Goal: Communication & Community: Answer question/provide support

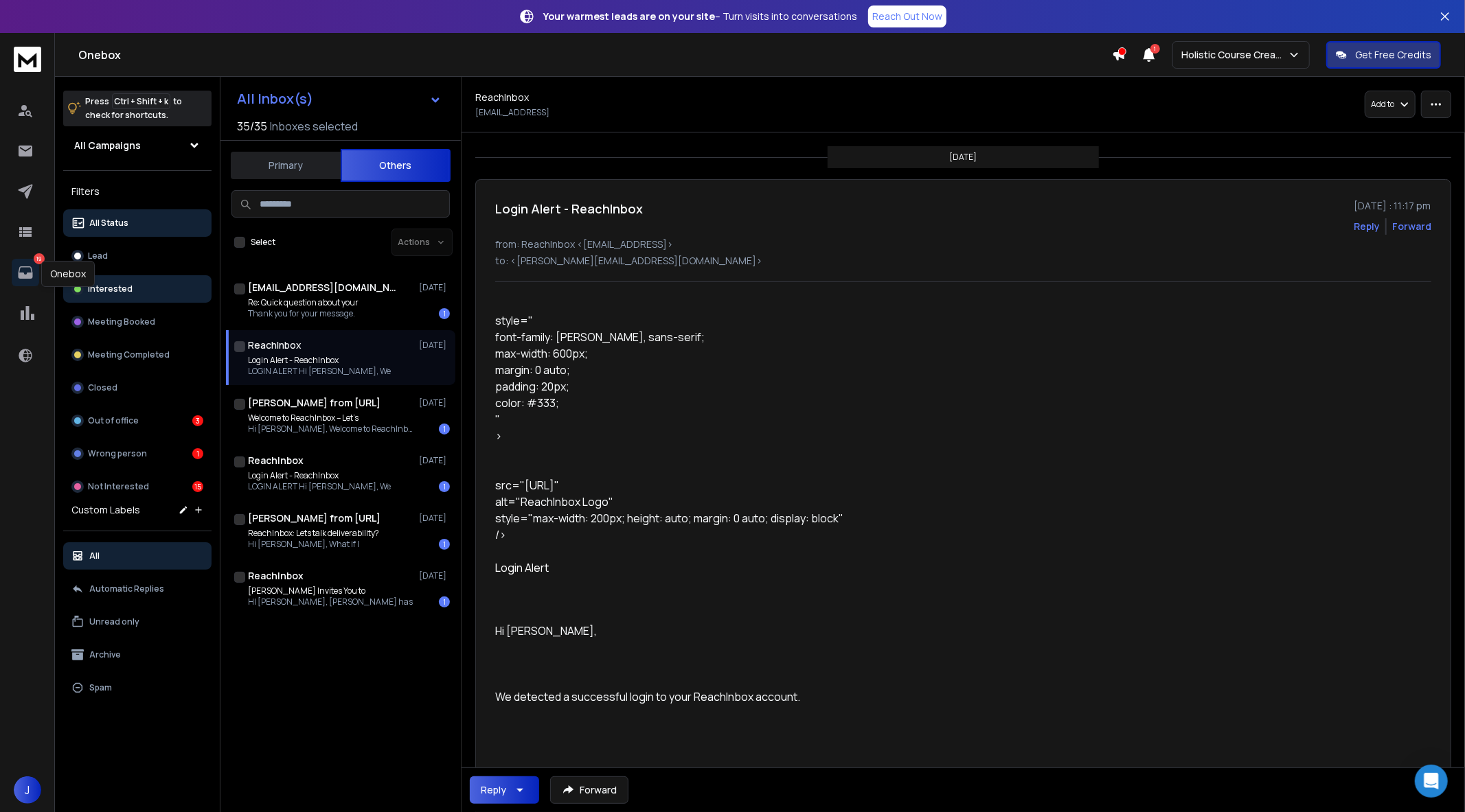
click at [100, 284] on p "Interested" at bounding box center [110, 288] width 45 height 11
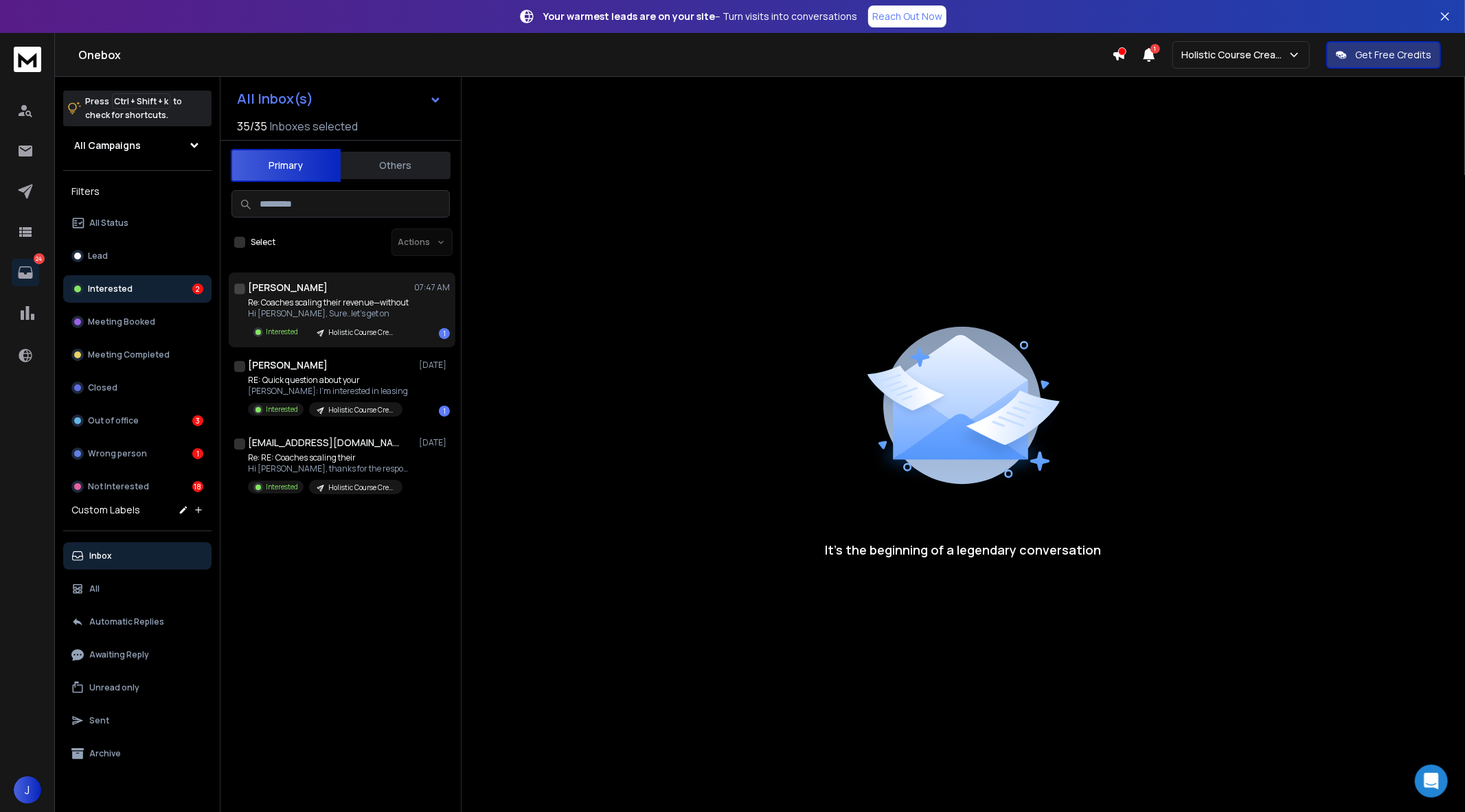
click at [337, 309] on p "Hi [PERSON_NAME], Sure..let’s get on" at bounding box center [328, 314] width 161 height 11
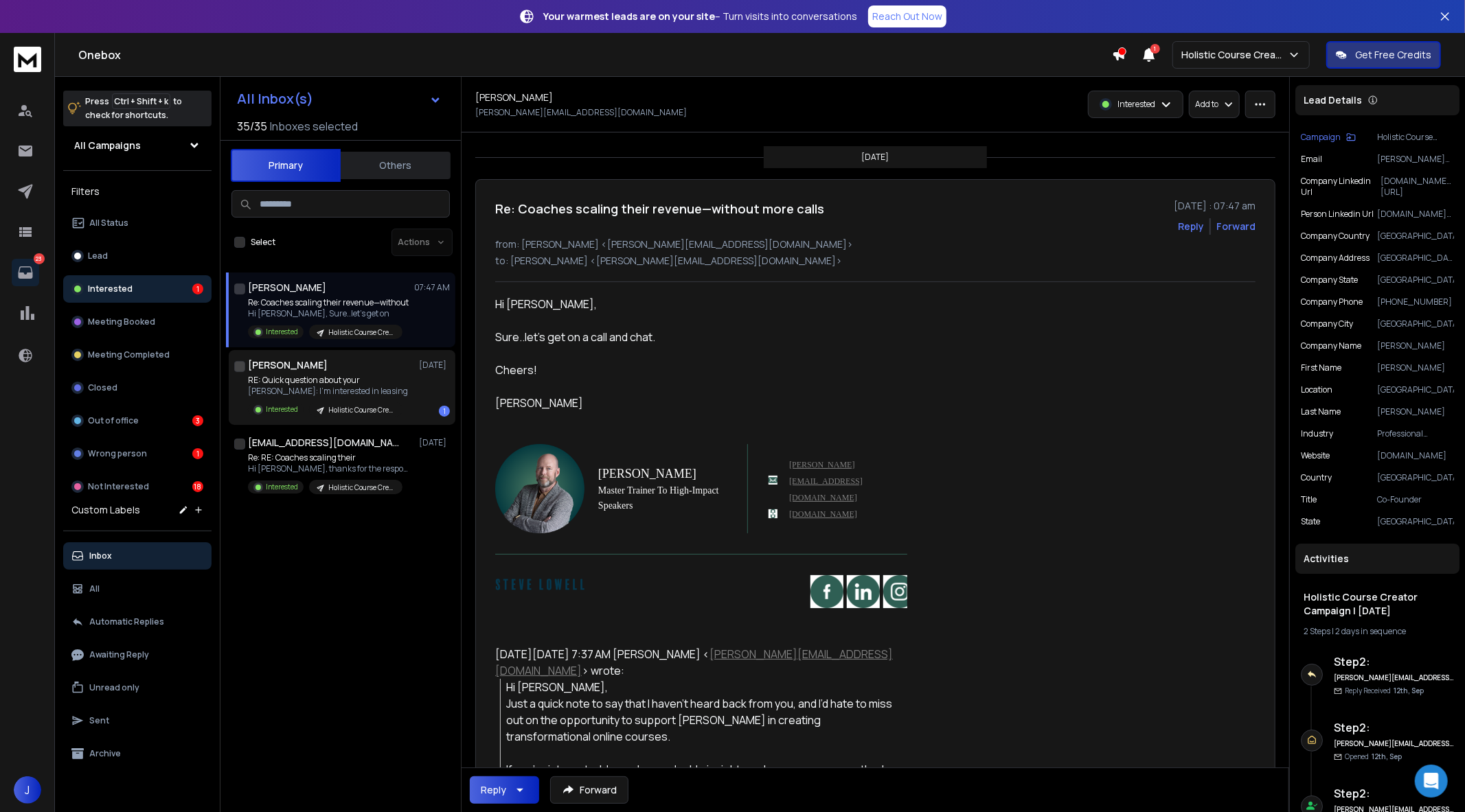
click at [320, 367] on div "Gary Acevedo 11 Sep" at bounding box center [348, 365] width 202 height 13
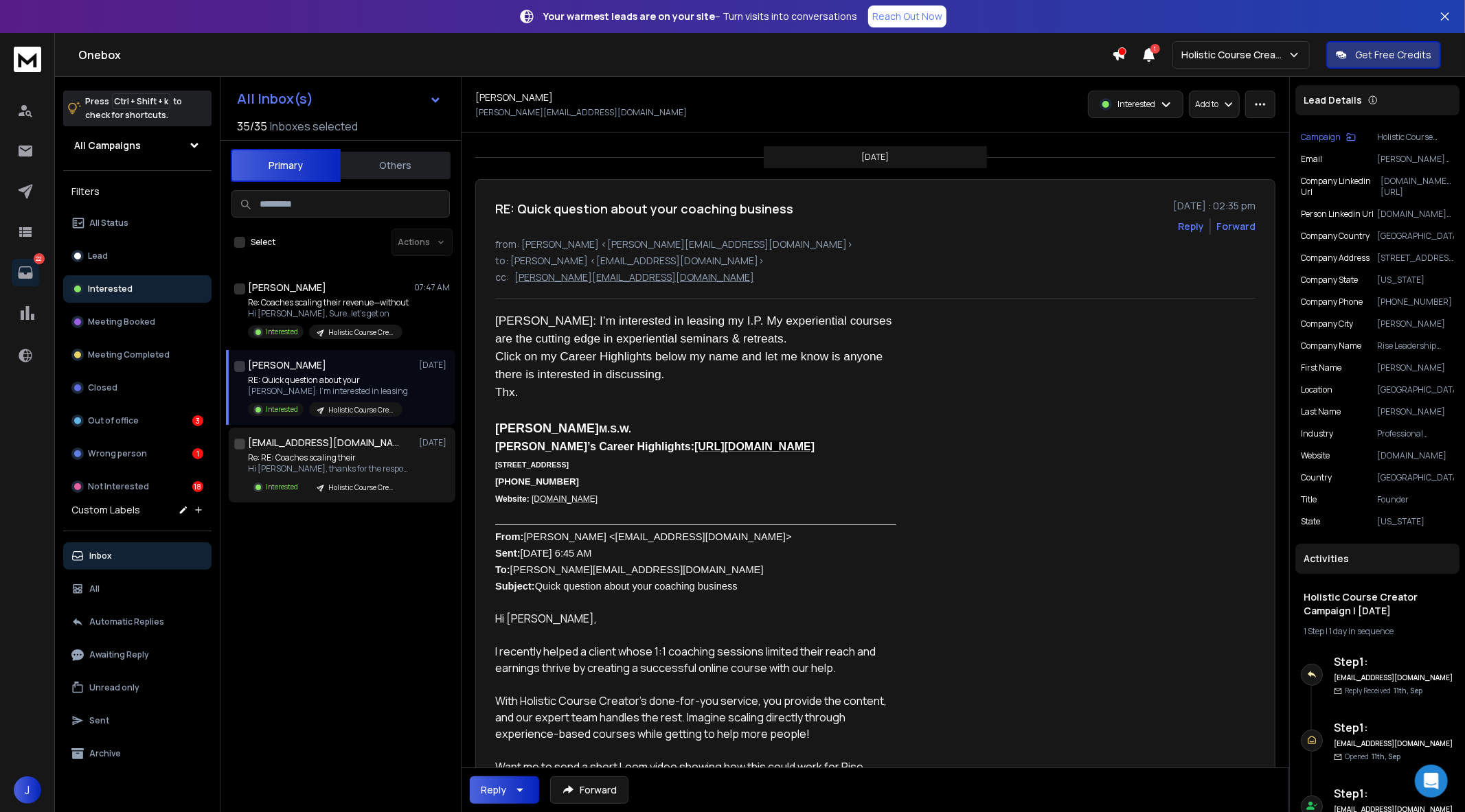
click at [301, 449] on div "dbrown@manage2retain.com 10 Sep Re: RE: Coaches scaling their Hi Douglas, thank…" at bounding box center [348, 465] width 202 height 58
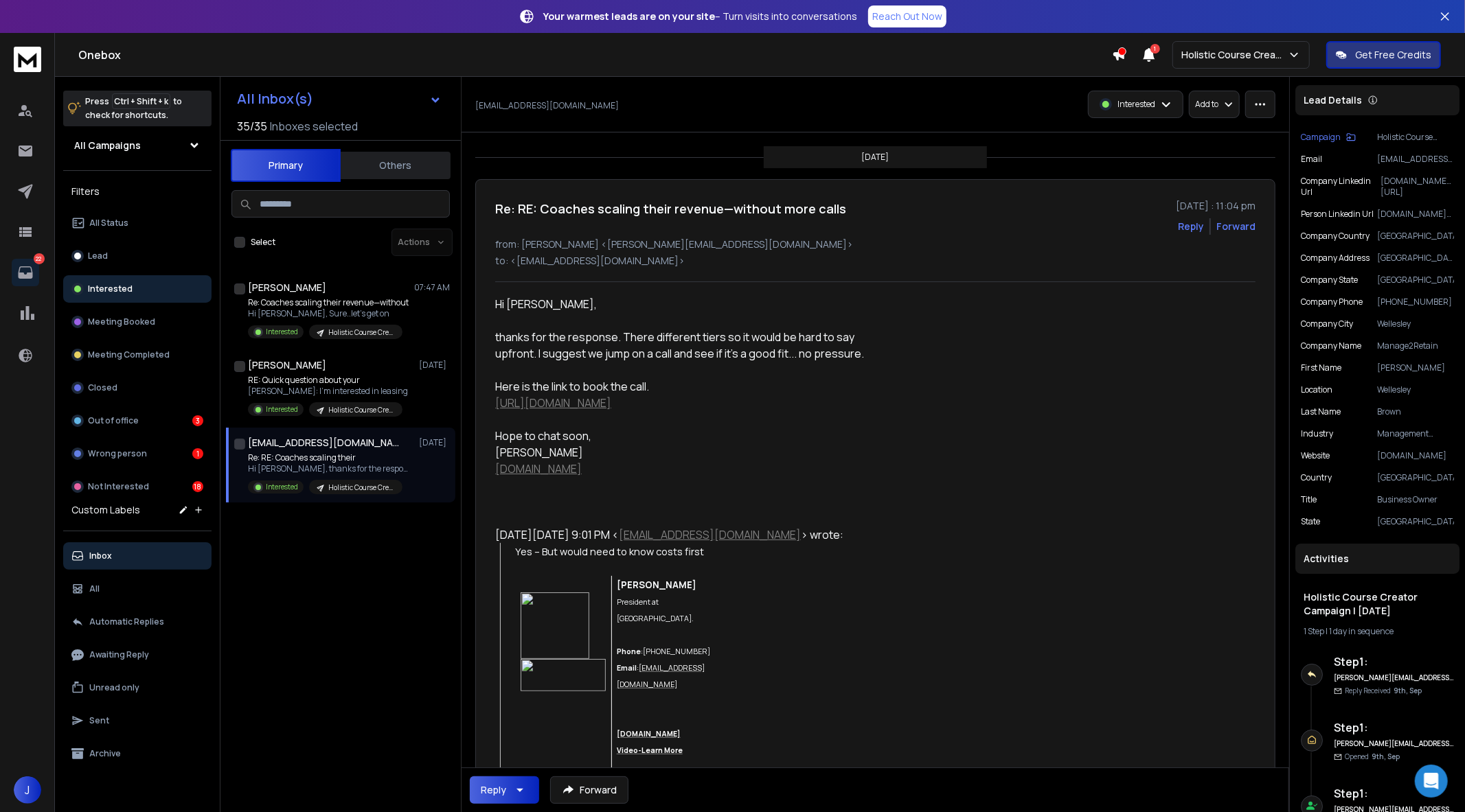
copy div "Here is the link to book the call. https://holisticcoursecreator.com/call-leads…"
drag, startPoint x: 497, startPoint y: 388, endPoint x: 668, endPoint y: 465, distance: 187.5
click at [668, 465] on div "Hi Douglas, thanks for the response. There different tiers so it would be hard …" at bounding box center [701, 804] width 412 height 1018
click at [300, 309] on p "Hi [PERSON_NAME], Sure..let’s get on" at bounding box center [328, 314] width 161 height 11
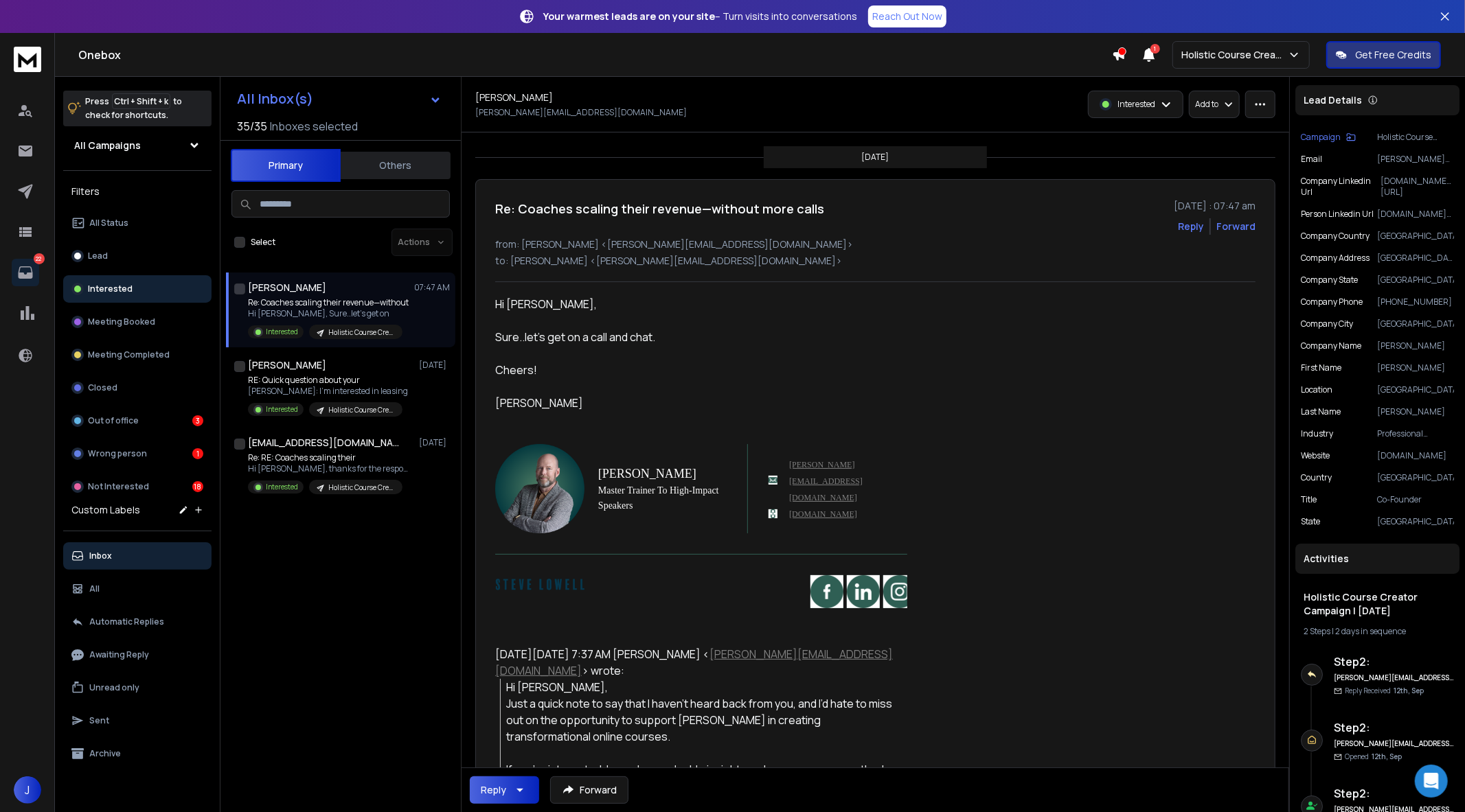
click at [1185, 227] on button "Reply" at bounding box center [1190, 227] width 26 height 13
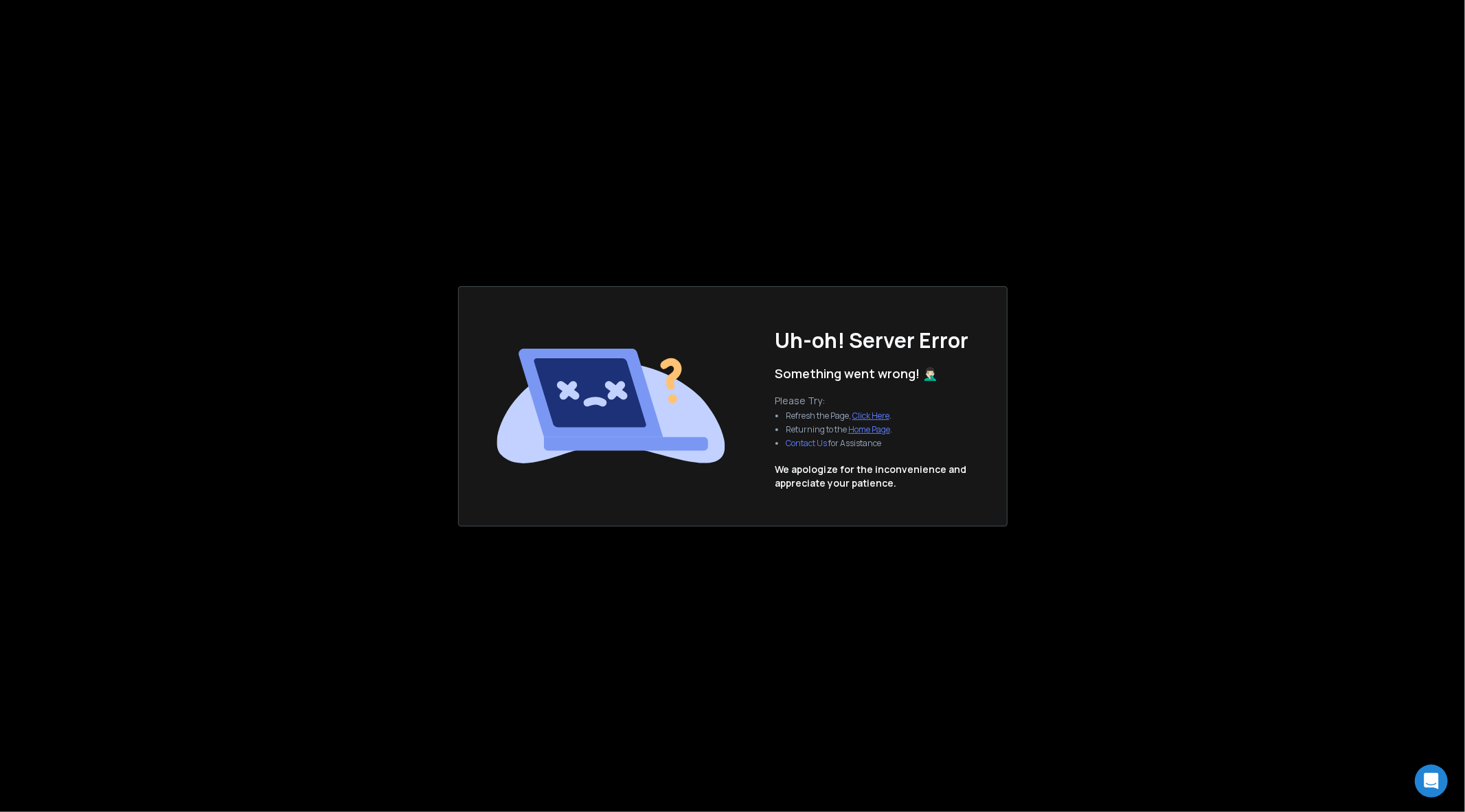
click at [885, 412] on link "Click Here" at bounding box center [871, 416] width 37 height 12
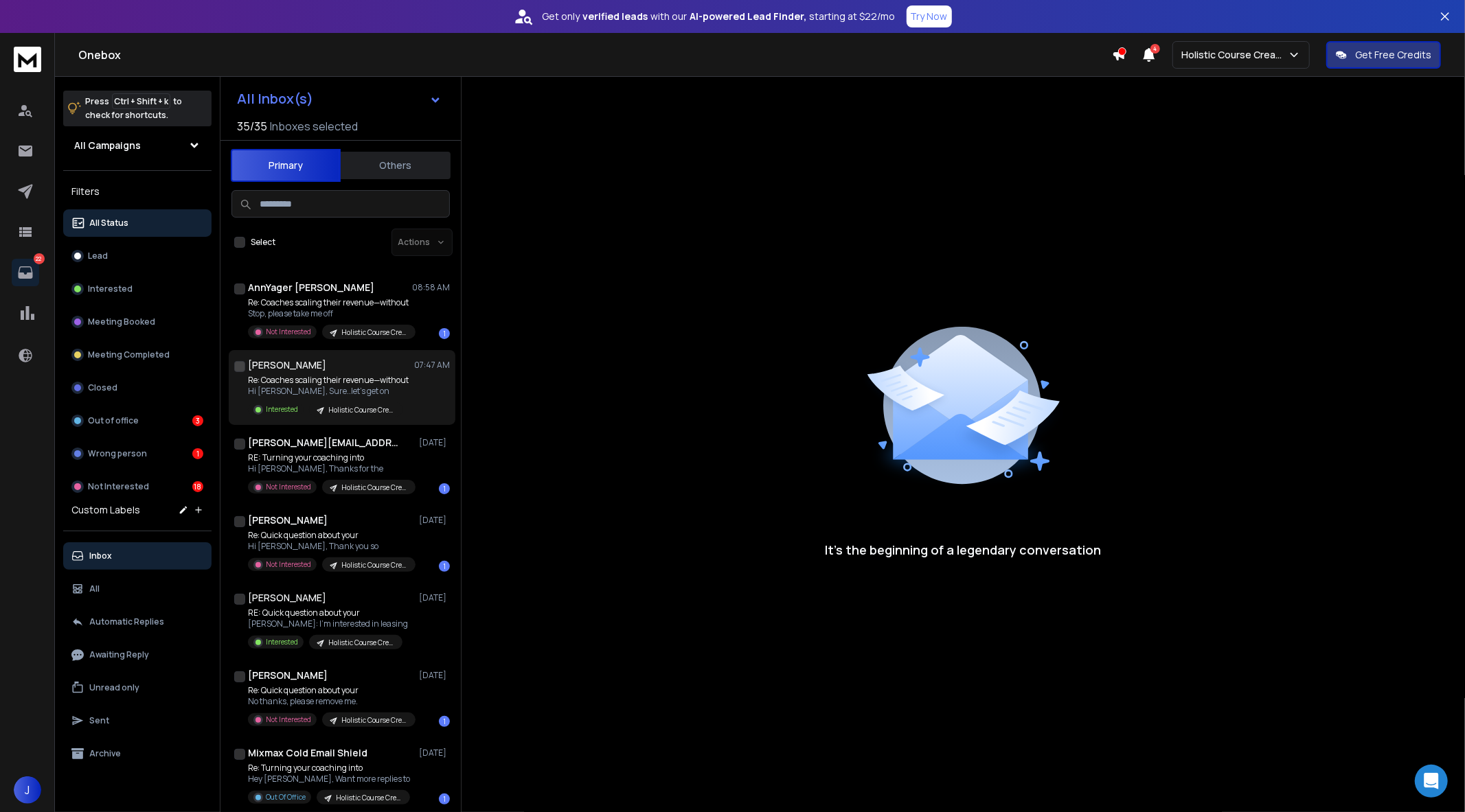
click at [289, 379] on p "Re: Coaches scaling their revenue—without" at bounding box center [328, 380] width 161 height 11
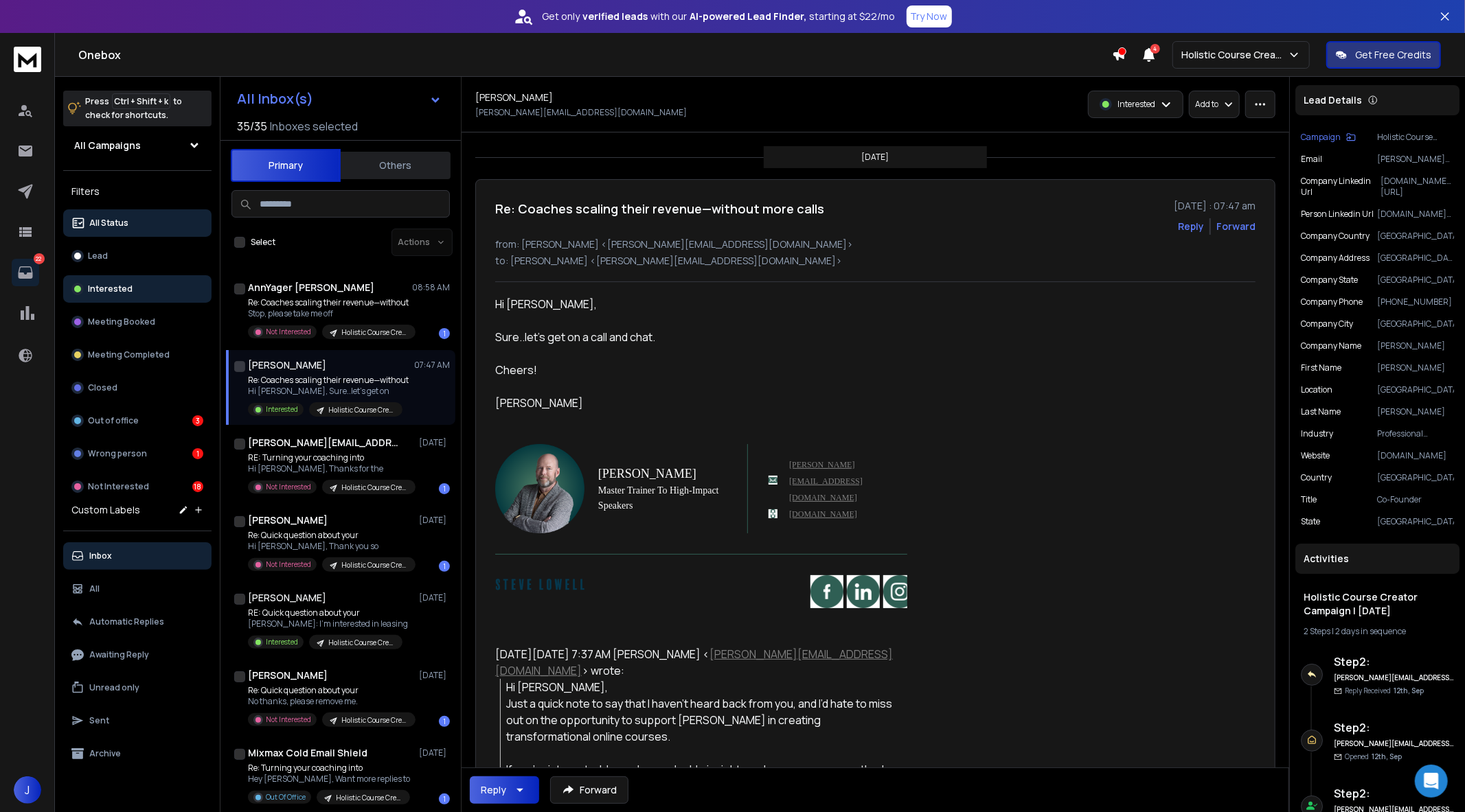
click at [116, 277] on button "Interested" at bounding box center [137, 289] width 148 height 28
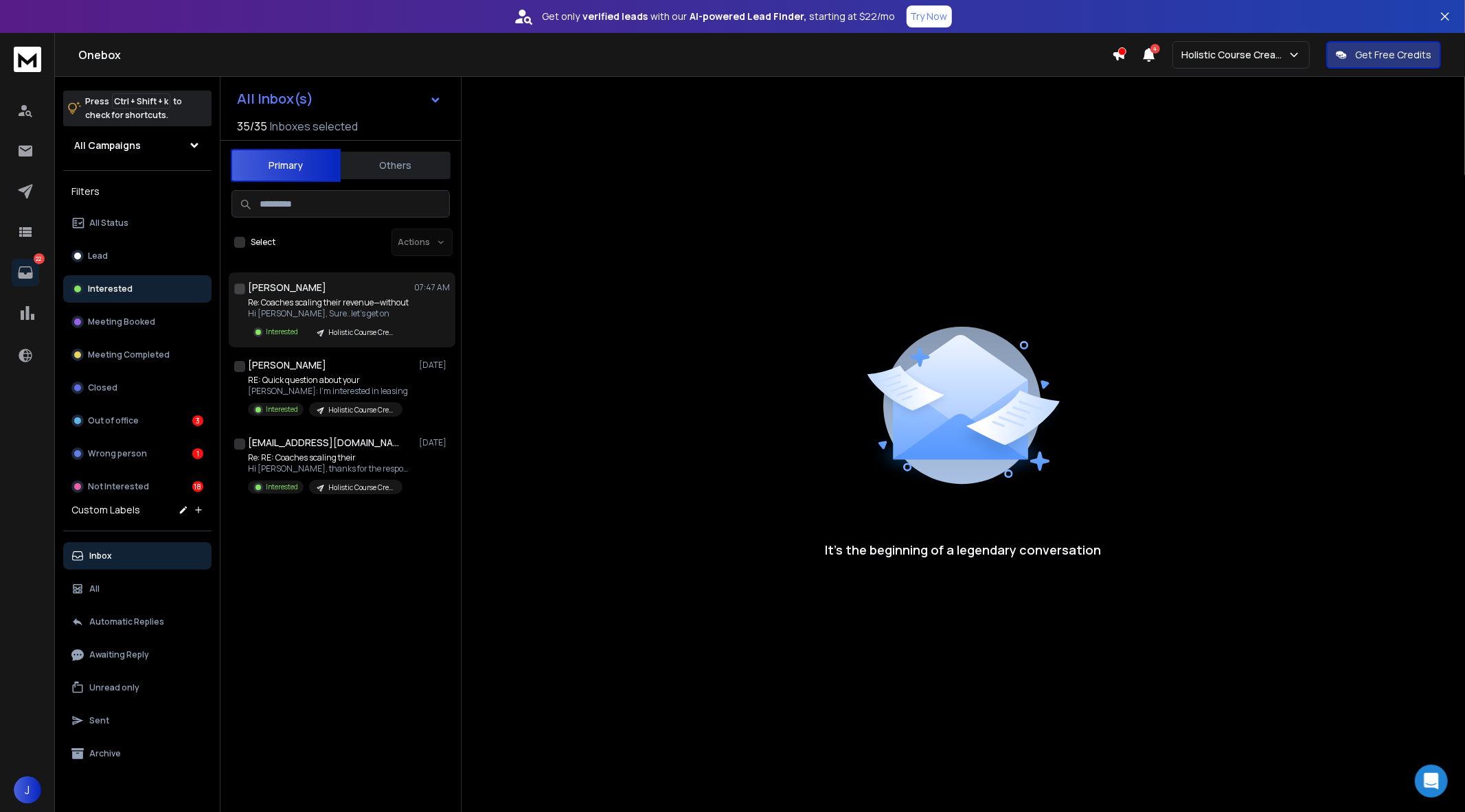
click at [346, 309] on p "Hi [PERSON_NAME], Sure..let’s get on" at bounding box center [328, 314] width 161 height 11
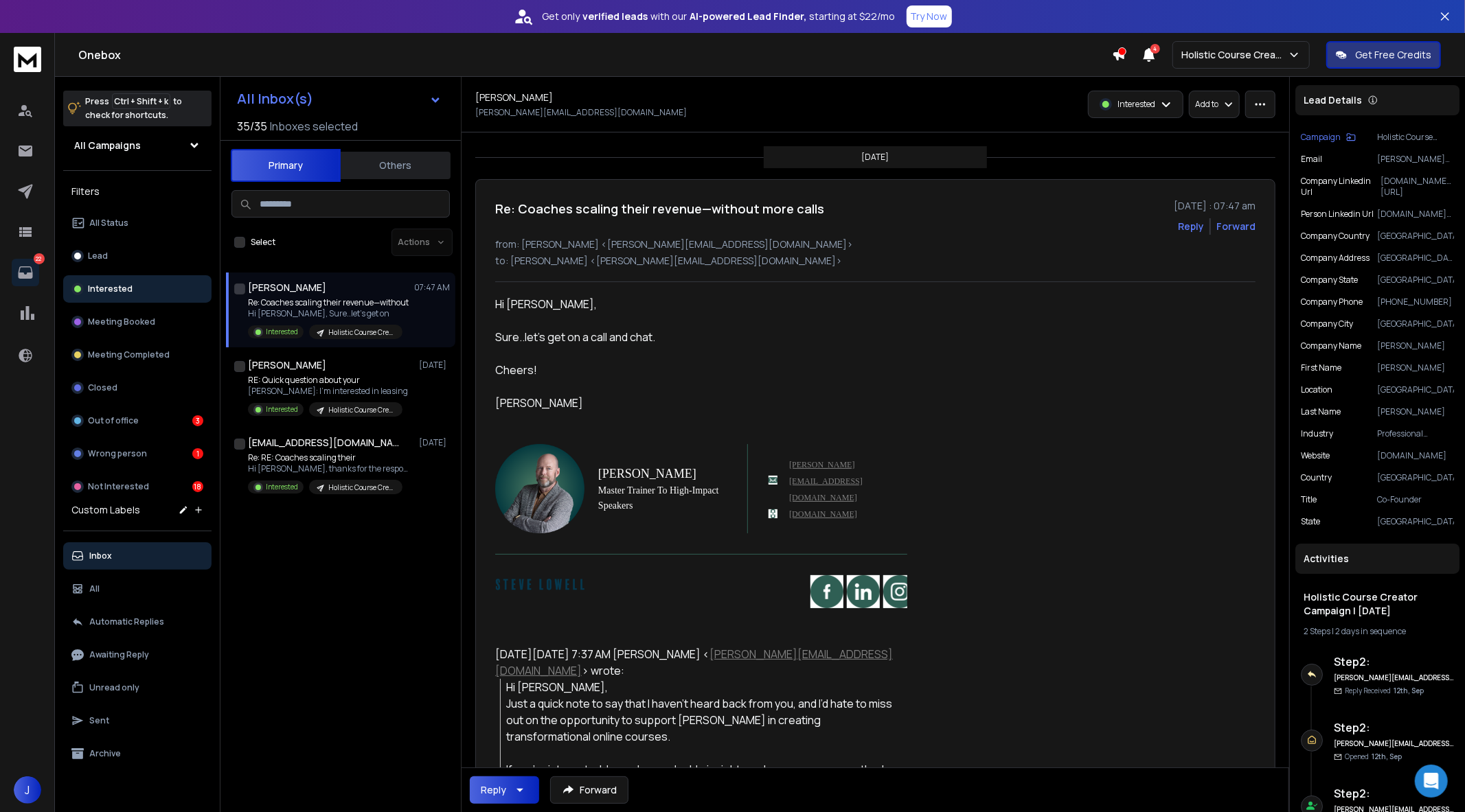
click at [1182, 228] on button "Reply" at bounding box center [1190, 227] width 26 height 13
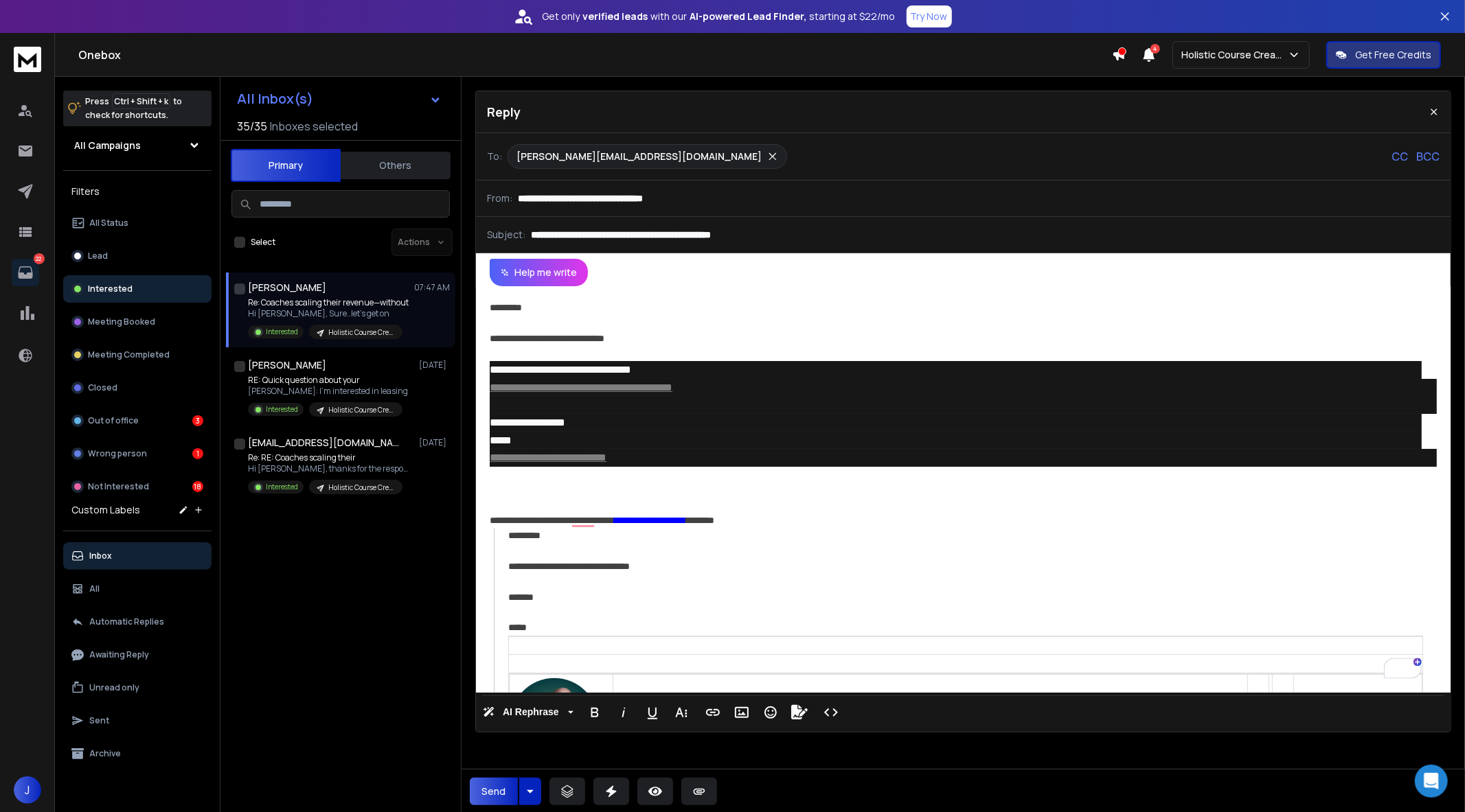
click at [714, 348] on div "To enrich screen reader interactions, please activate Accessibility in Grammarl…" at bounding box center [963, 353] width 947 height 15
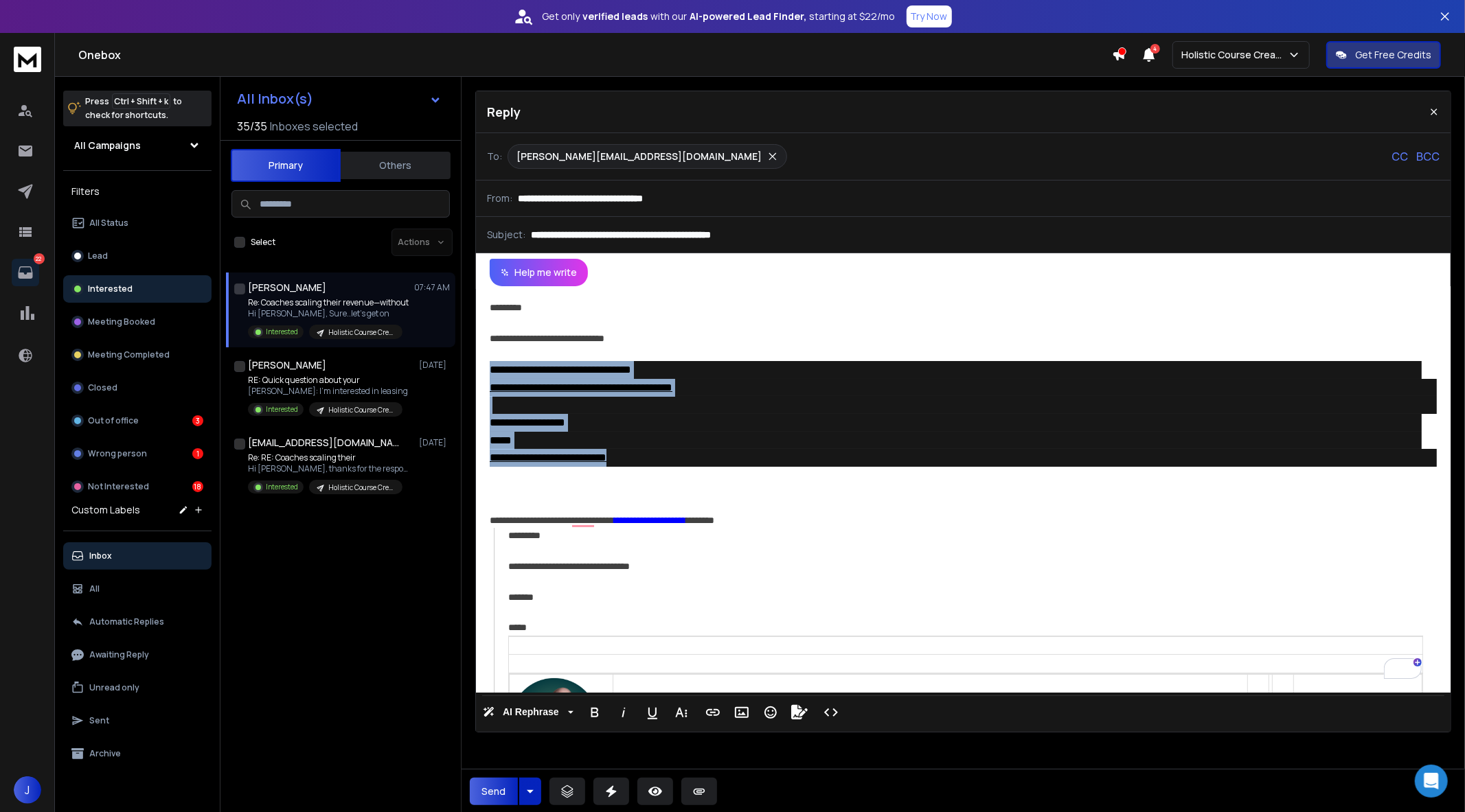
drag, startPoint x: 491, startPoint y: 374, endPoint x: 697, endPoint y: 452, distance: 220.3
click at [697, 452] on div "**********" at bounding box center [962, 490] width 974 height 406
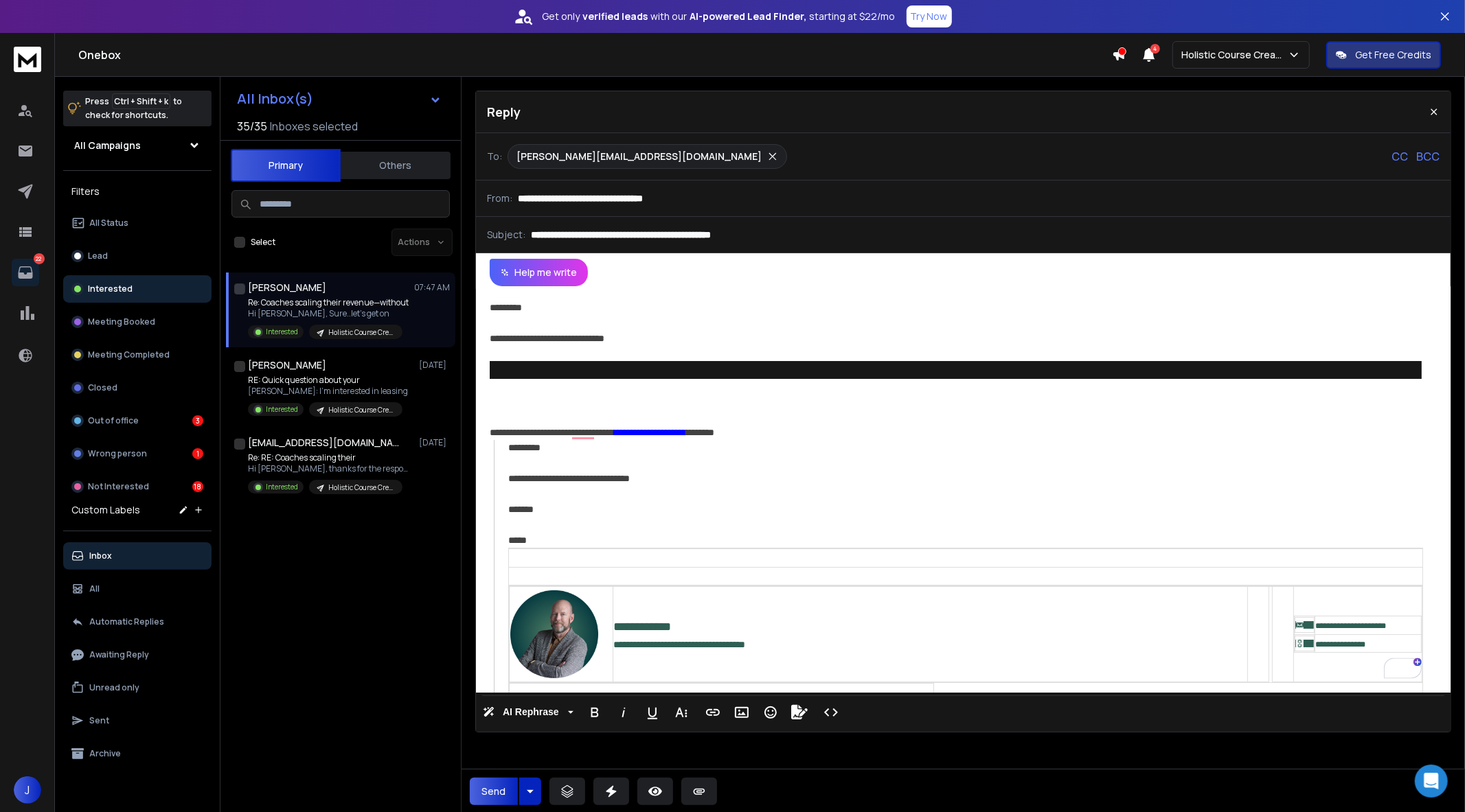
click at [670, 346] on div "To enrich screen reader interactions, please activate Accessibility in Grammarl…" at bounding box center [963, 353] width 947 height 15
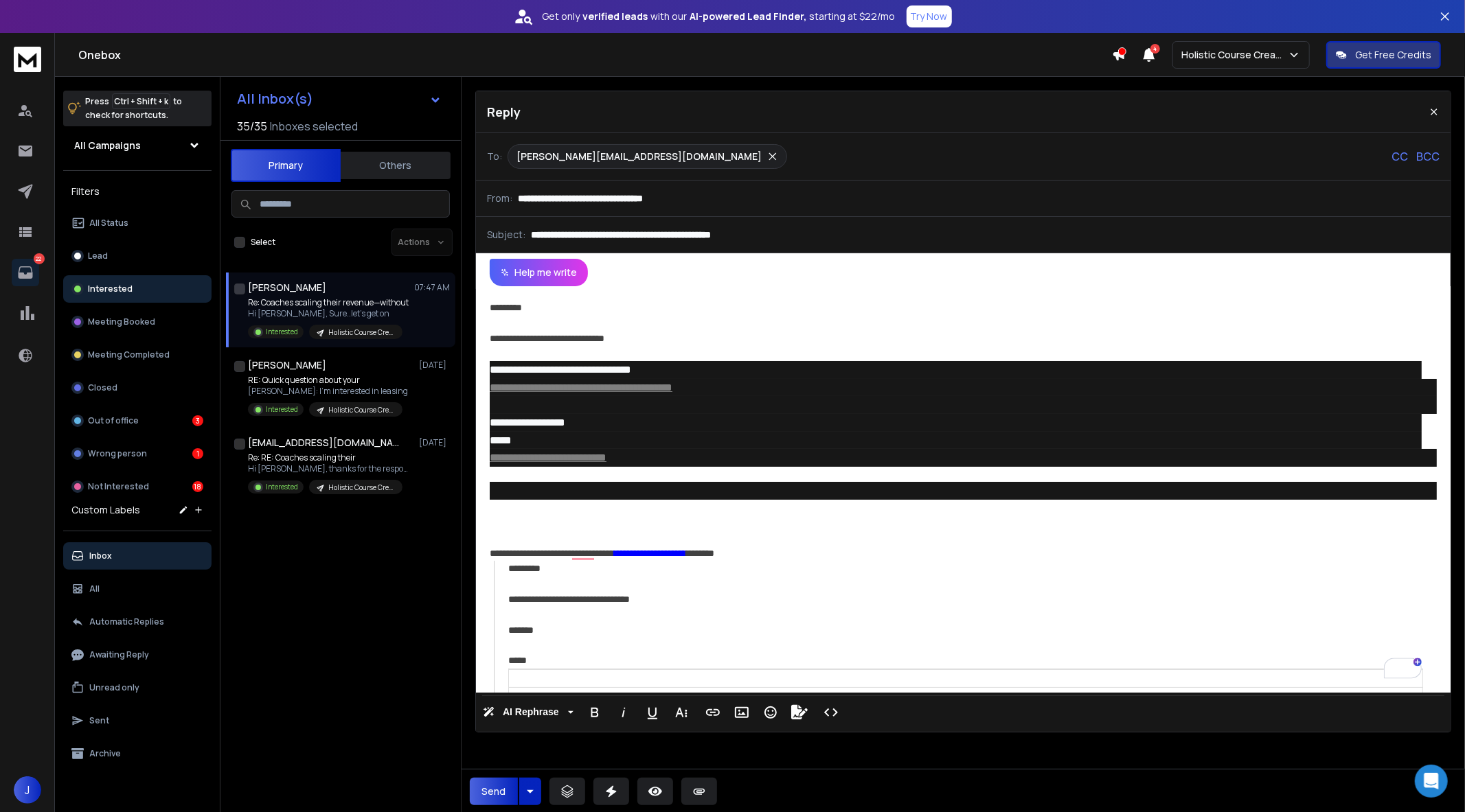
click at [660, 335] on div "**********" at bounding box center [956, 338] width 932 height 15
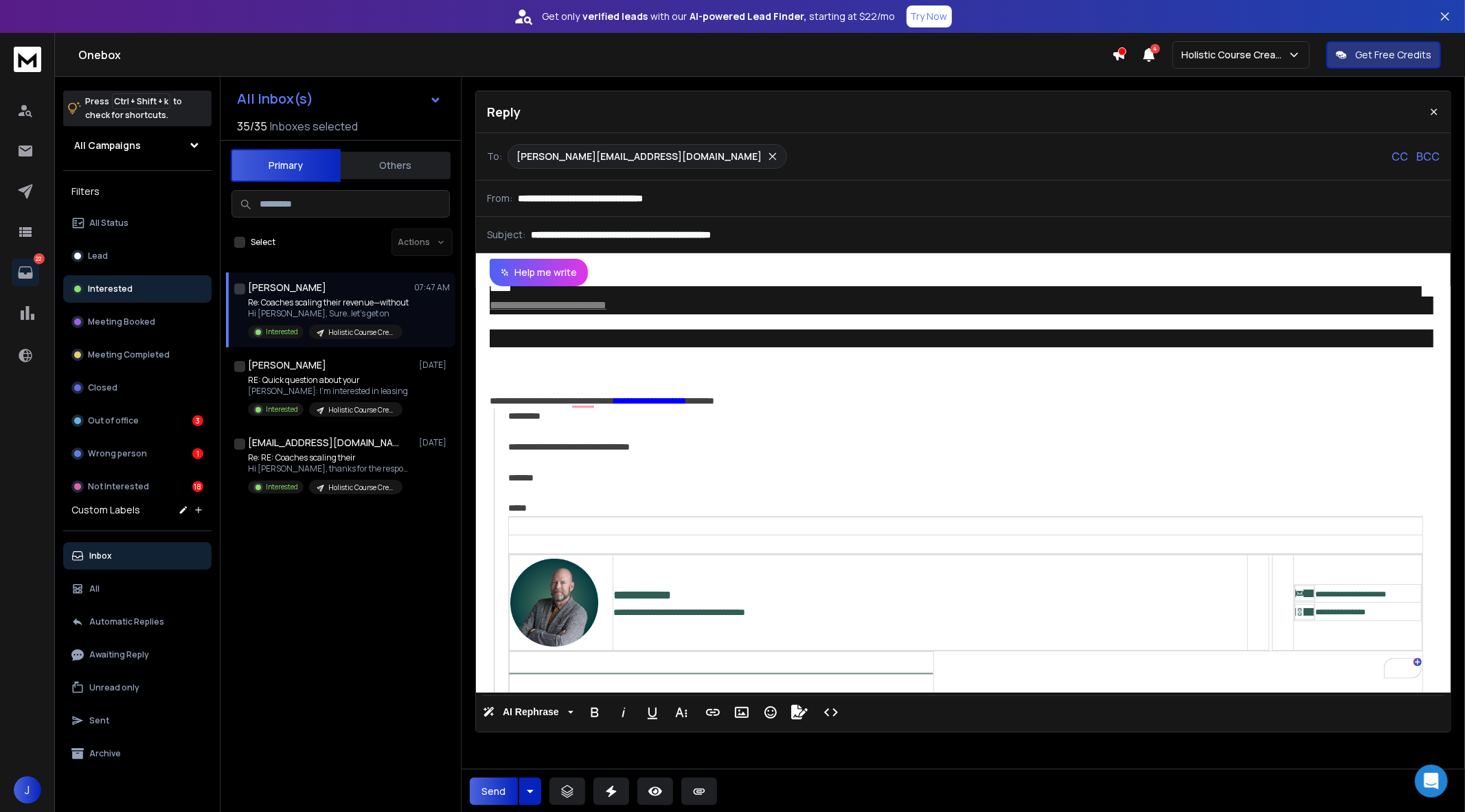
scroll to position [229, 0]
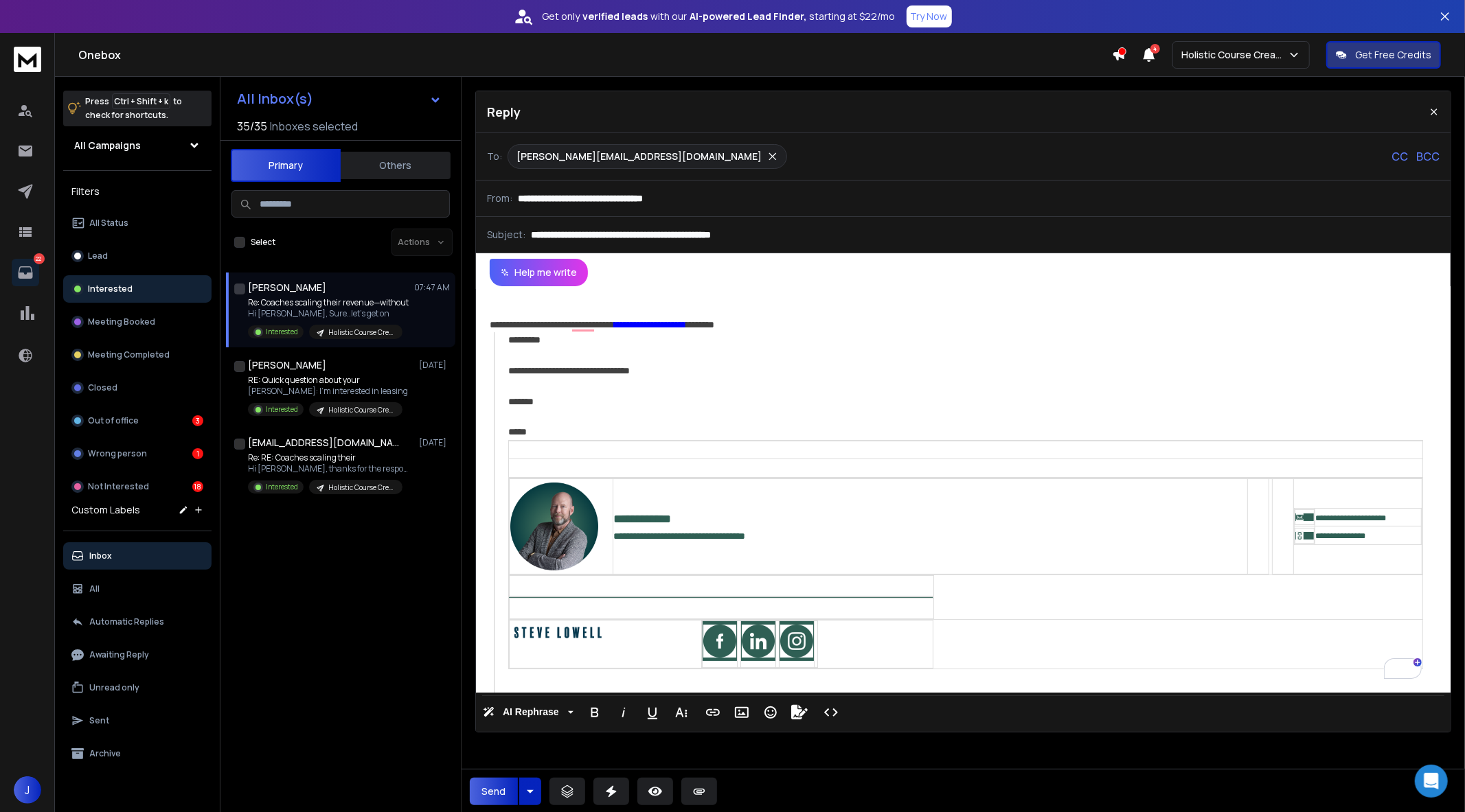
click at [484, 797] on button "Send" at bounding box center [493, 792] width 48 height 28
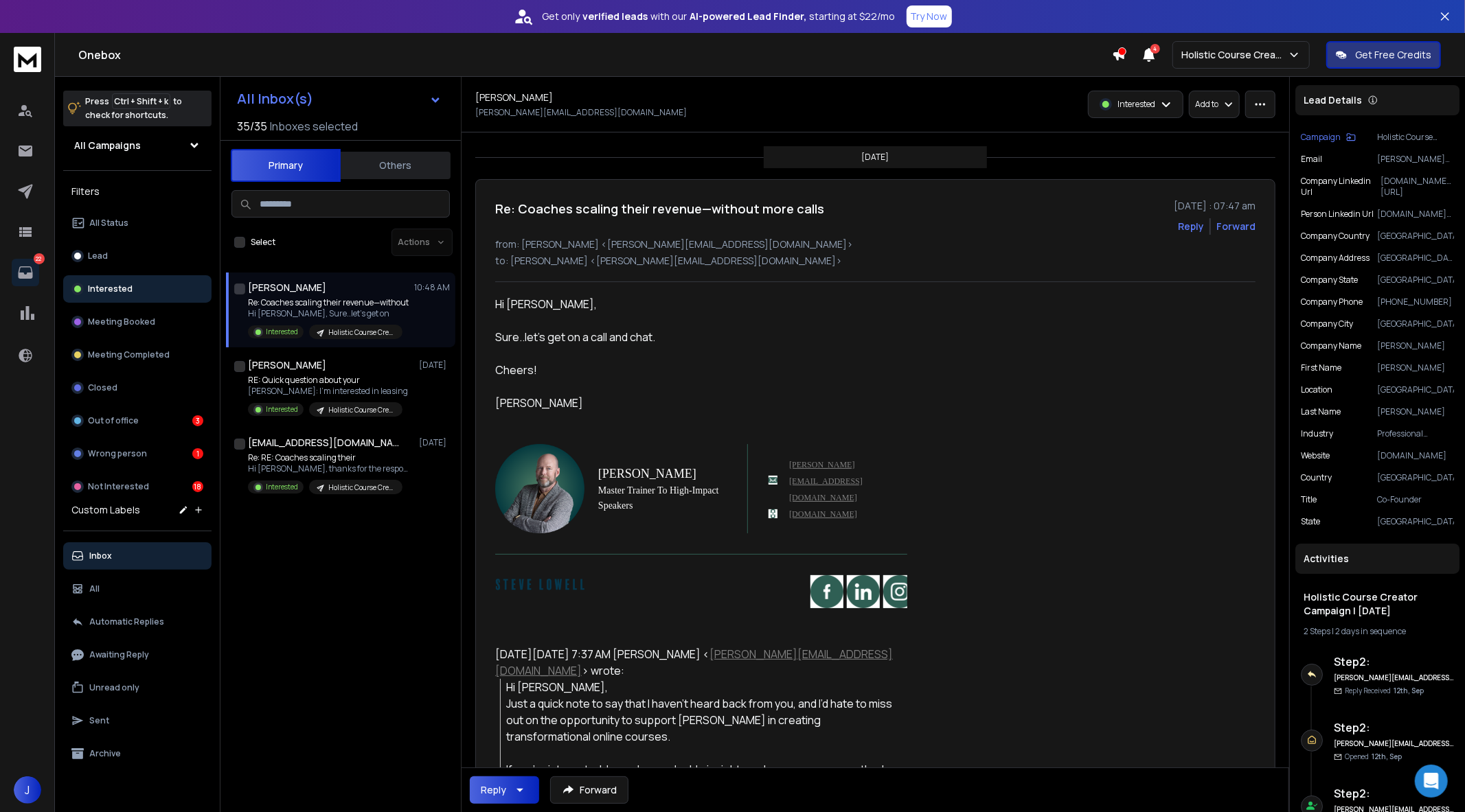
click at [857, 509] on link "[DOMAIN_NAME]" at bounding box center [823, 514] width 68 height 9
click at [504, 789] on div "Reply" at bounding box center [493, 790] width 25 height 13
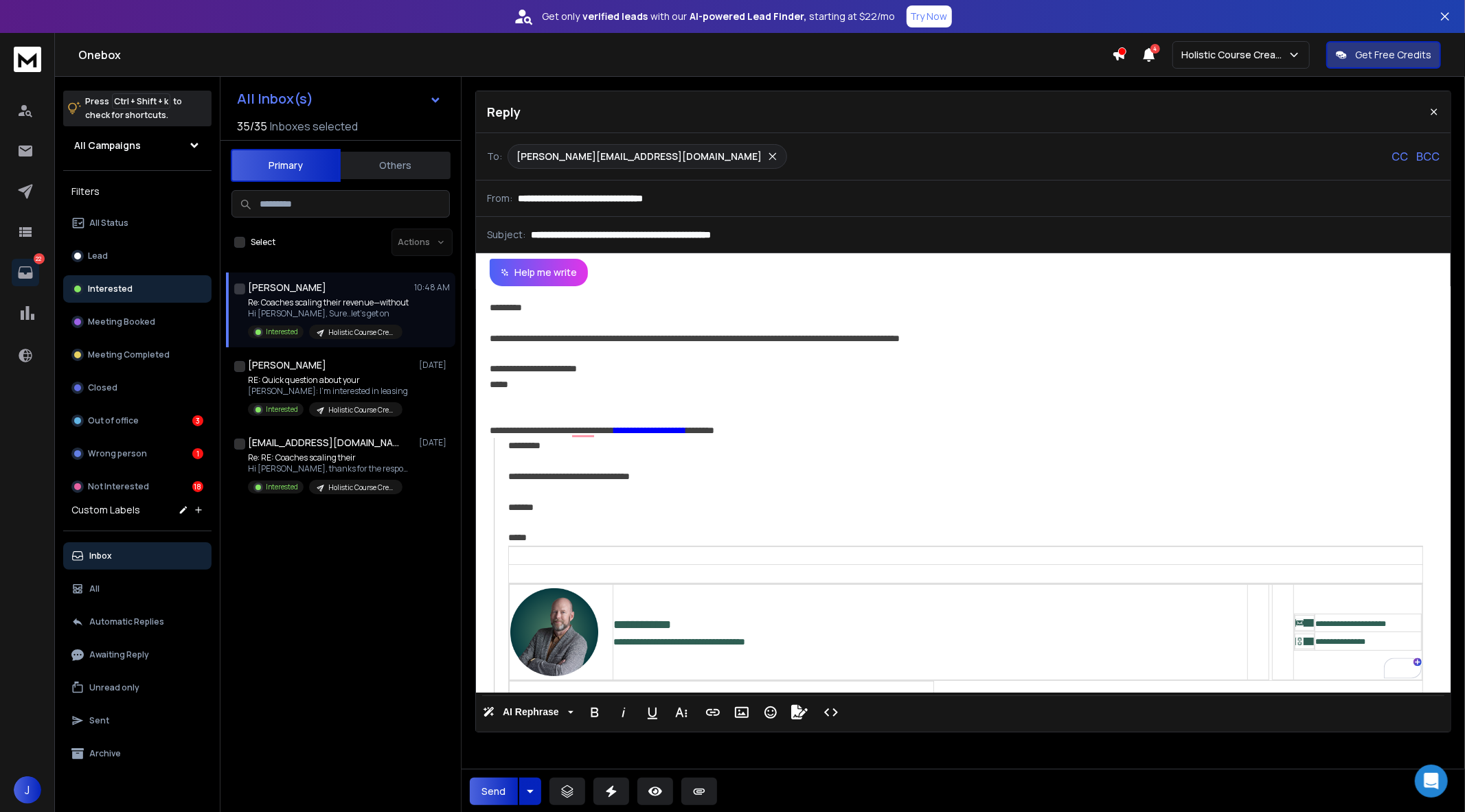
click at [493, 795] on button "Send" at bounding box center [493, 792] width 48 height 28
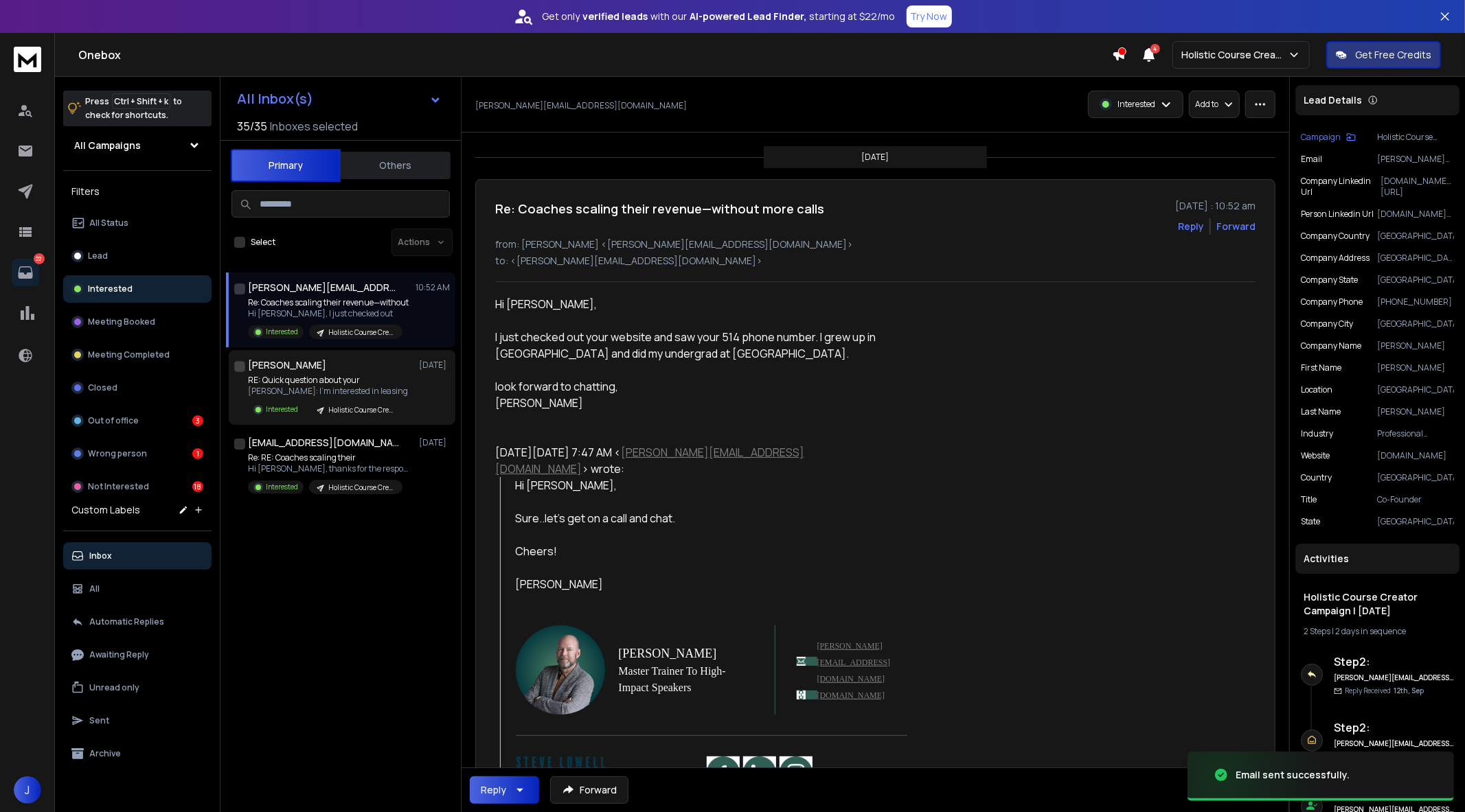
click at [298, 387] on p "[PERSON_NAME]: I’m interested in leasing" at bounding box center [328, 391] width 160 height 11
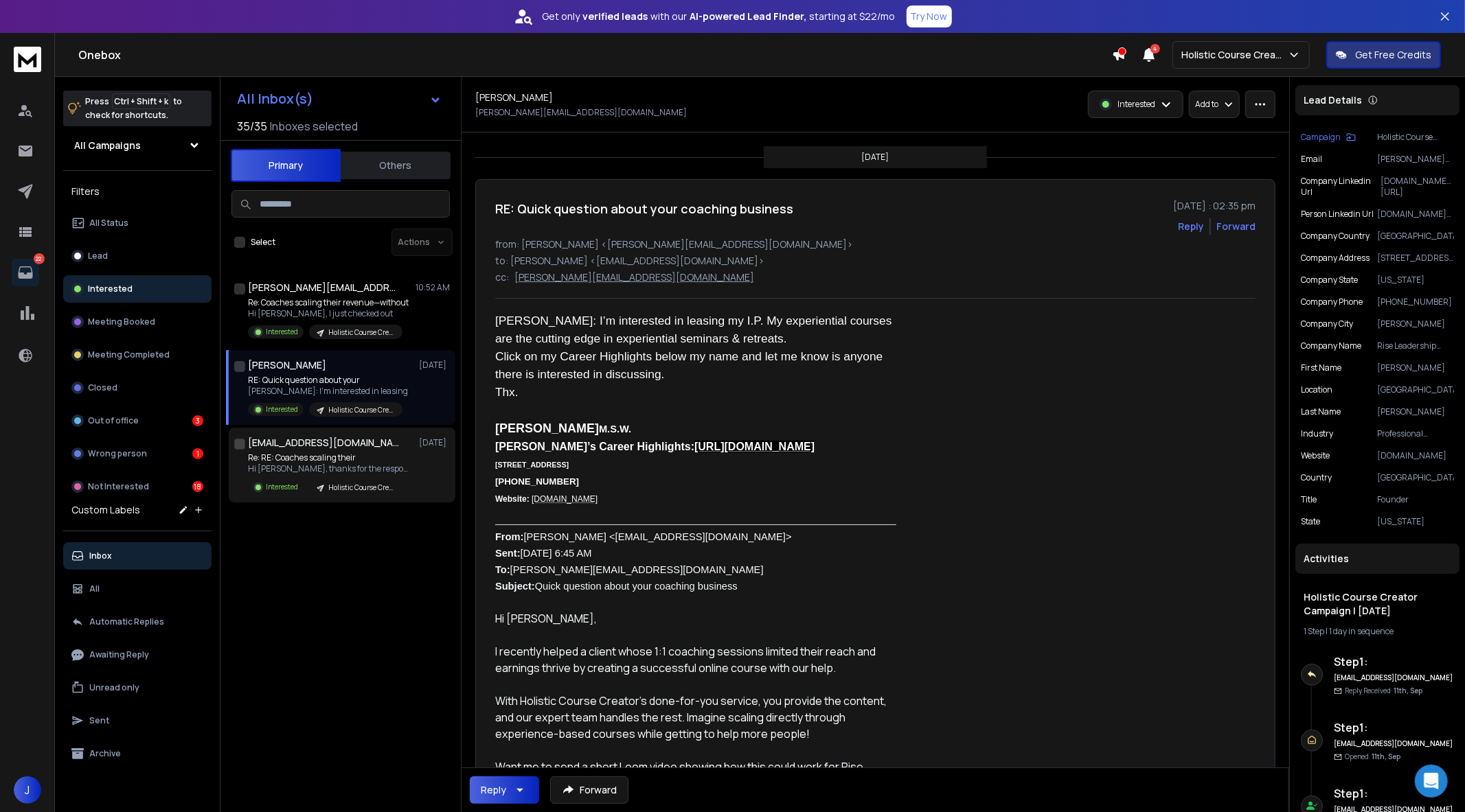
click at [326, 470] on p "Hi [PERSON_NAME], thanks for the response." at bounding box center [330, 469] width 164 height 11
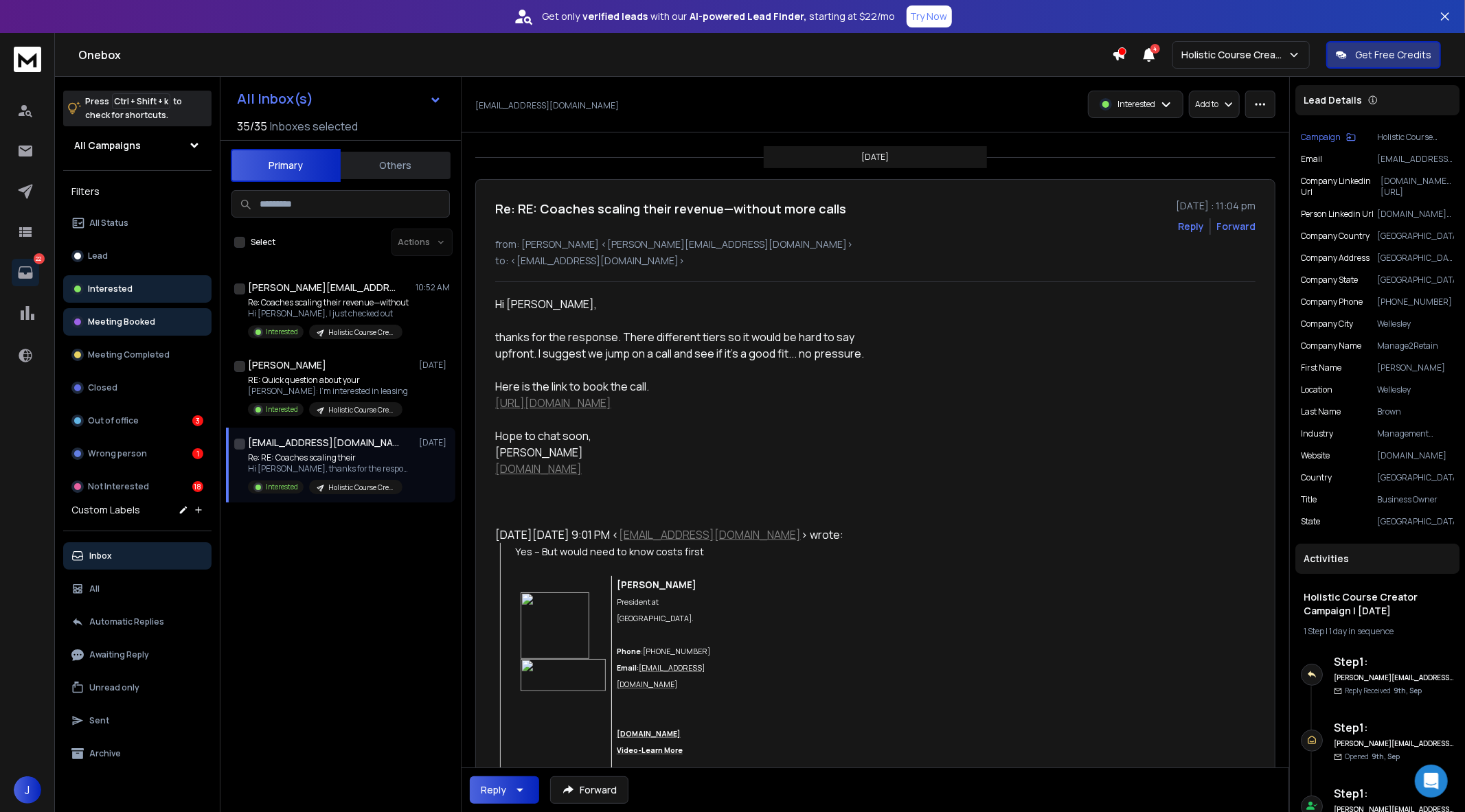
click at [132, 317] on p "Meeting Booked" at bounding box center [121, 321] width 67 height 11
